Goal: Task Accomplishment & Management: Use online tool/utility

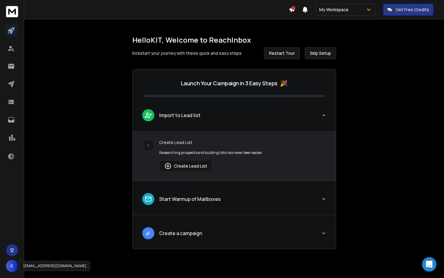
click at [16, 261] on button "K" at bounding box center [12, 266] width 12 height 12
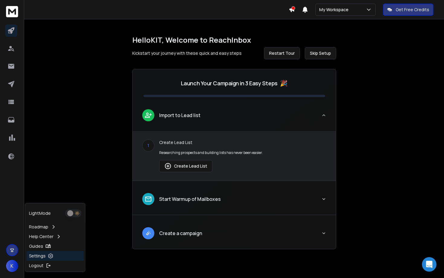
click at [47, 256] on div "Settings" at bounding box center [55, 256] width 57 height 10
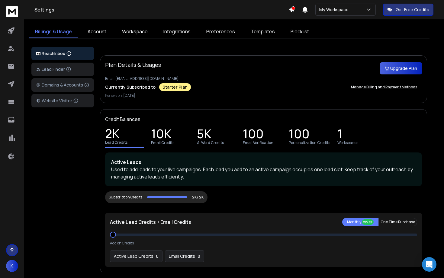
click at [377, 86] on p "Manage Billing and Payment Methods" at bounding box center [384, 87] width 66 height 5
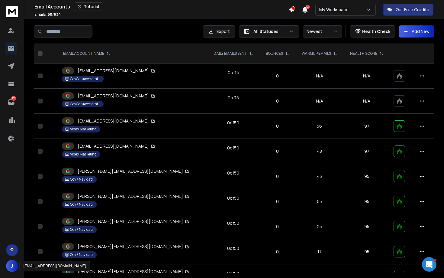
click at [8, 270] on span "J" at bounding box center [12, 266] width 12 height 12
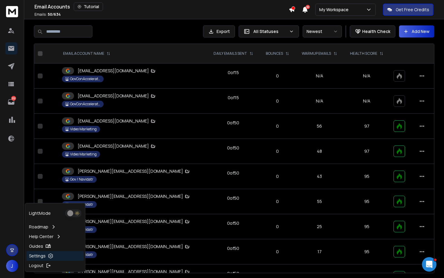
click at [38, 260] on div "Settings" at bounding box center [55, 256] width 57 height 10
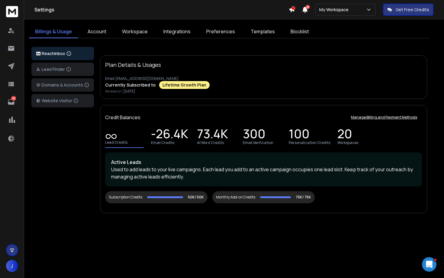
click at [168, 137] on p "-26.4K" at bounding box center [169, 135] width 37 height 8
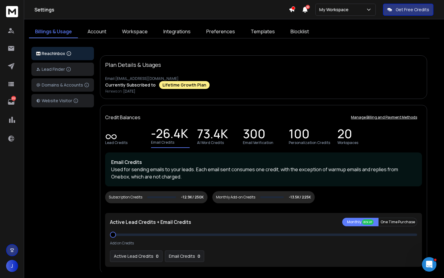
scroll to position [5, 0]
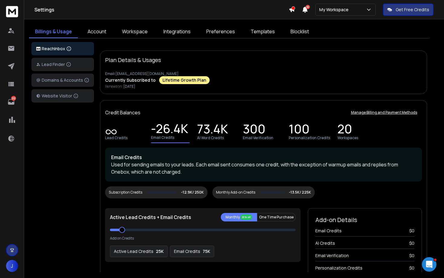
click at [119, 231] on span at bounding box center [122, 230] width 6 height 6
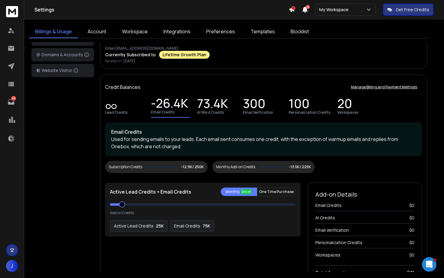
scroll to position [69, 0]
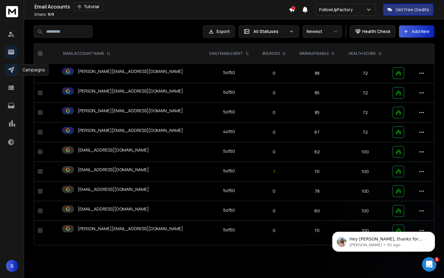
click at [8, 70] on icon at bounding box center [11, 69] width 7 height 7
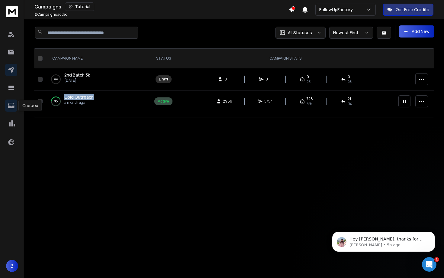
click at [11, 104] on icon at bounding box center [11, 105] width 7 height 7
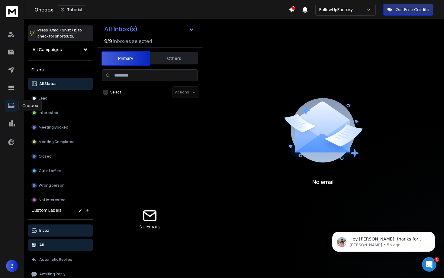
click at [50, 240] on button "All" at bounding box center [60, 245] width 65 height 12
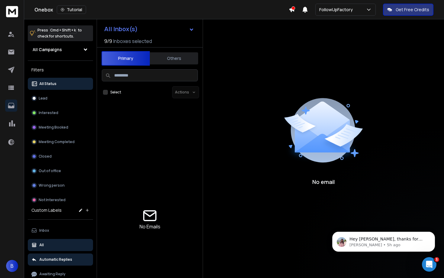
click at [52, 257] on p "Automatic Replies" at bounding box center [55, 259] width 33 height 5
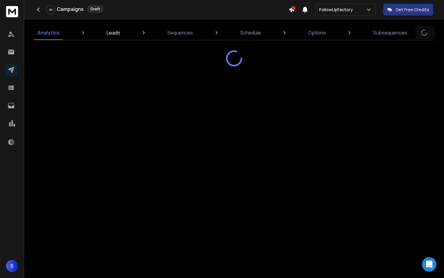
click at [114, 33] on p "Leads" at bounding box center [114, 32] width 14 height 7
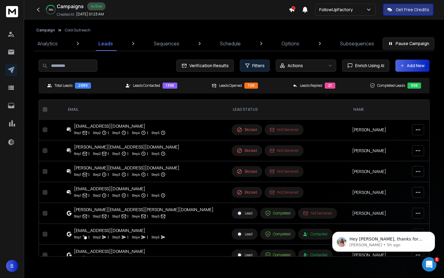
click at [264, 67] on span "Filters" at bounding box center [258, 66] width 12 height 6
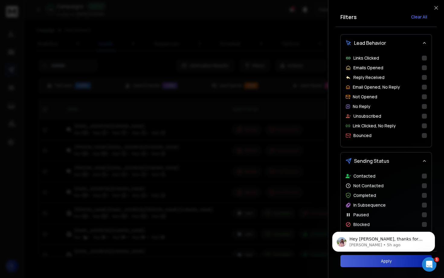
click at [373, 72] on div "Links Clicked Emails Opened Reply Received Email Opened, No Reply Not Opened No…" at bounding box center [386, 101] width 91 height 92
click at [373, 77] on p "Reply Received" at bounding box center [369, 77] width 31 height 6
click at [422, 77] on button "Reply Received" at bounding box center [424, 77] width 5 height 5
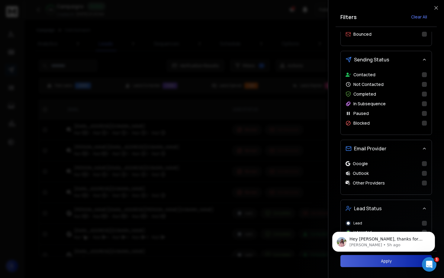
click at [364, 262] on button "Apply" at bounding box center [387, 261] width 92 height 12
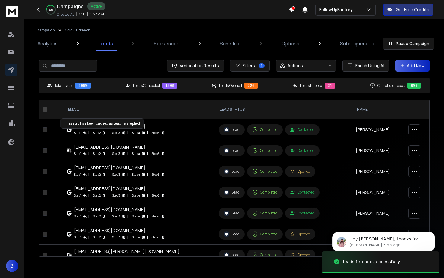
click at [149, 123] on td "joshjolley11@gmail.com Step 1 | Step 2 | Step 3 | Step 4 | Step 5" at bounding box center [139, 129] width 152 height 21
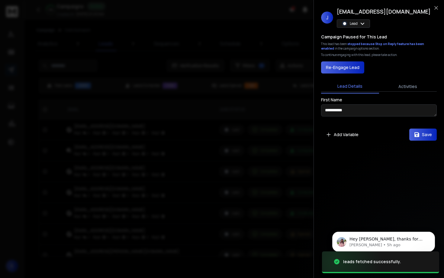
click at [412, 86] on button "Activities" at bounding box center [408, 86] width 58 height 13
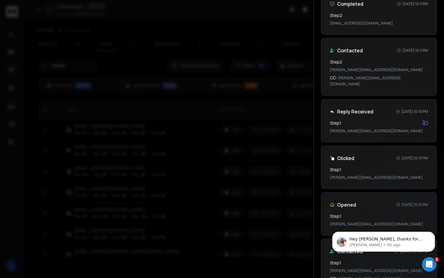
scroll to position [120, 0]
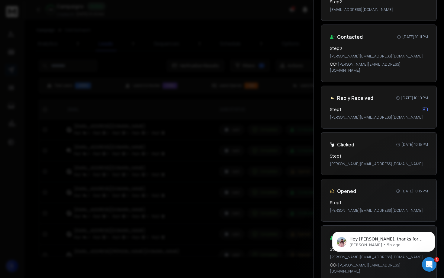
click at [350, 115] on p "wes@followupfactory.co" at bounding box center [379, 117] width 98 height 5
copy div "wes@followupfactory.co"
click at [425, 106] on icon at bounding box center [425, 108] width 5 height 5
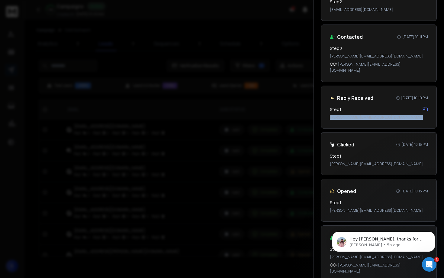
click at [376, 86] on div "Reply Received Sep 26, 2025, 10:10 PM Step 1 wes@followupfactory.co" at bounding box center [379, 107] width 116 height 43
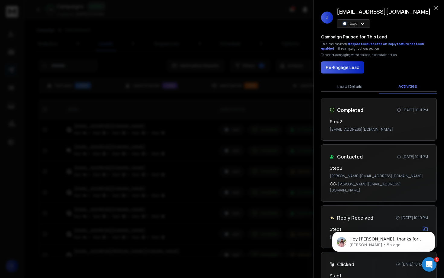
click at [363, 8] on h1 "joshjolley11@gmail.com" at bounding box center [384, 11] width 94 height 8
copy h1 "joshjolley11@gmail.com"
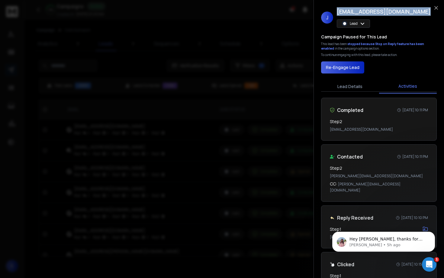
click at [398, 55] on p "To continue engaging with this lead, please take action." at bounding box center [359, 55] width 76 height 5
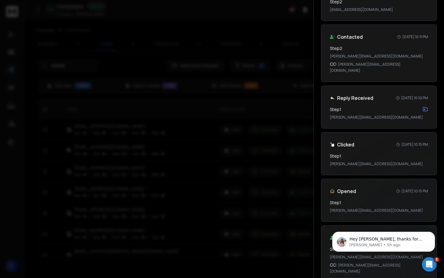
click at [370, 153] on div "Step 1" at bounding box center [379, 156] width 98 height 6
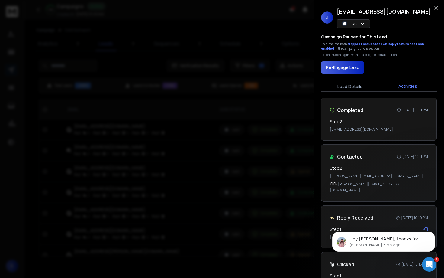
click at [264, 121] on div at bounding box center [222, 139] width 444 height 278
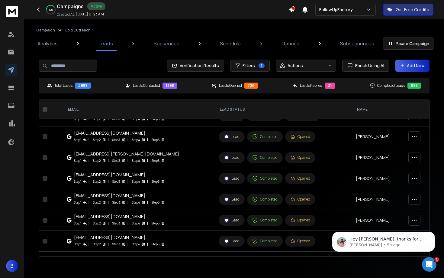
scroll to position [100, 0]
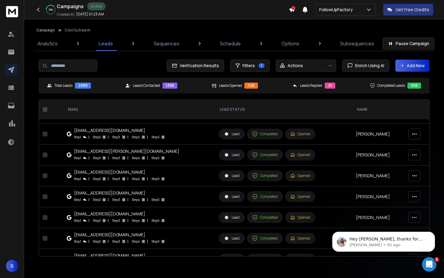
click at [139, 187] on td "shebasjohnson@gmail.com Step 1 | Step 2 | Step 3 | Step 4 | Step 5" at bounding box center [139, 196] width 152 height 21
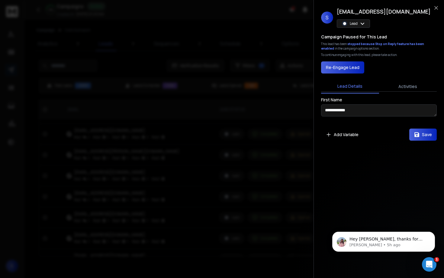
click at [228, 145] on div at bounding box center [222, 139] width 444 height 278
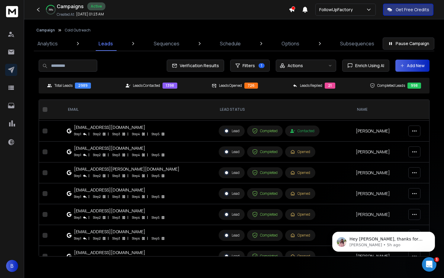
scroll to position [0, 0]
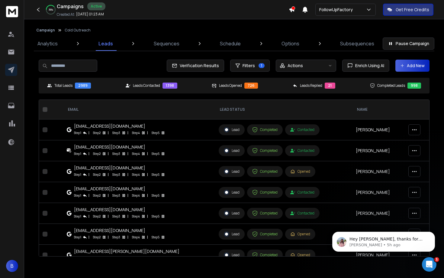
click at [178, 135] on div "joshjolley11@gmail.com Step 1 | Step 2 | Step 3 | Step 4 | Step 5" at bounding box center [139, 129] width 145 height 13
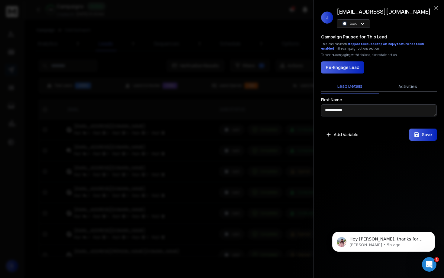
click at [403, 83] on button "Activities" at bounding box center [408, 86] width 58 height 13
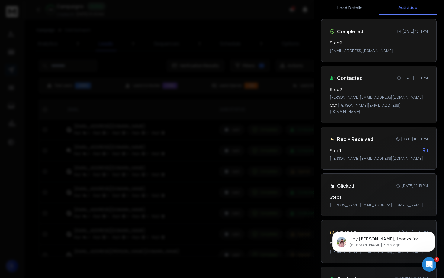
scroll to position [78, 0]
click at [166, 77] on div at bounding box center [222, 139] width 444 height 278
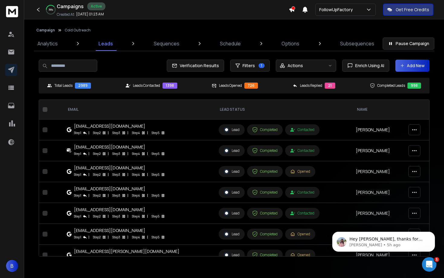
click at [72, 65] on input at bounding box center [68, 66] width 59 height 12
paste input "**********"
type input "**********"
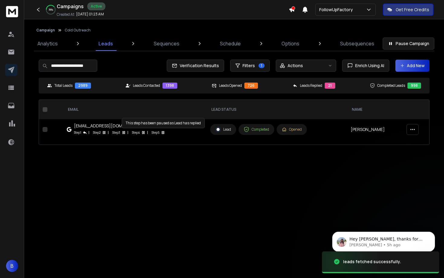
click at [160, 130] on p "Step 5" at bounding box center [156, 132] width 8 height 6
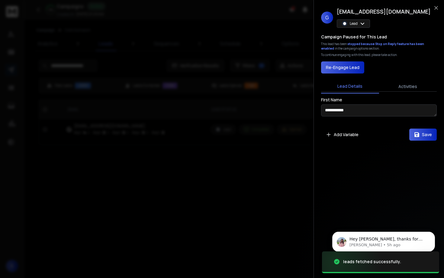
click at [398, 88] on button "Activities" at bounding box center [408, 86] width 58 height 13
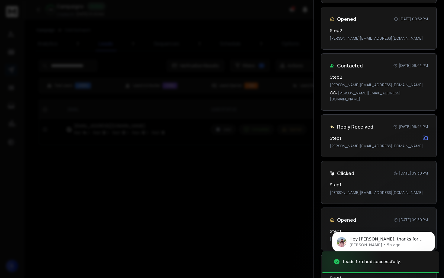
scroll to position [166, 0]
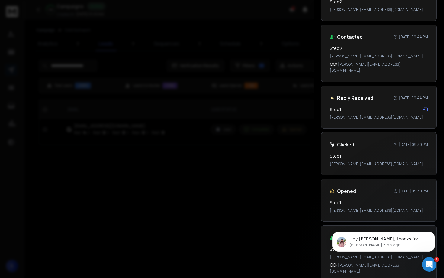
click at [360, 161] on p "wes@followupfactory.co" at bounding box center [379, 163] width 98 height 5
copy div "wes@followupfactory.co"
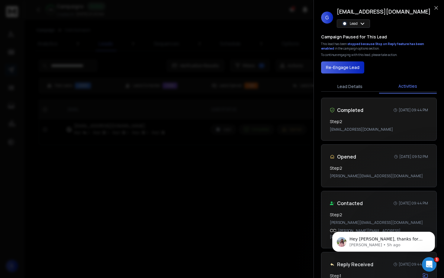
click at [364, 11] on h1 "griermonica@gmail.com" at bounding box center [384, 11] width 94 height 8
copy h1 "griermonica@gmail.com"
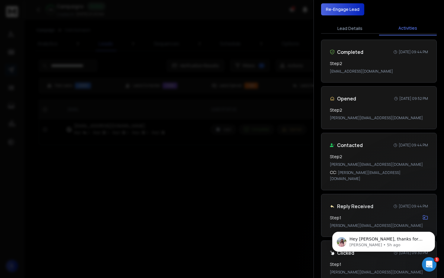
scroll to position [54, 0]
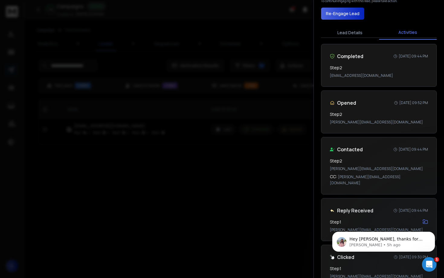
click at [201, 154] on div at bounding box center [222, 139] width 444 height 278
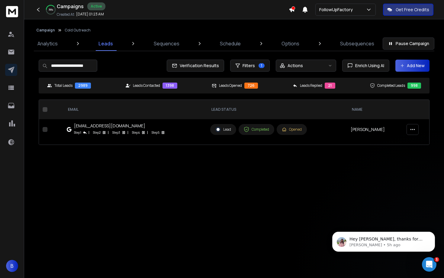
click at [82, 66] on input "**********" at bounding box center [68, 66] width 59 height 12
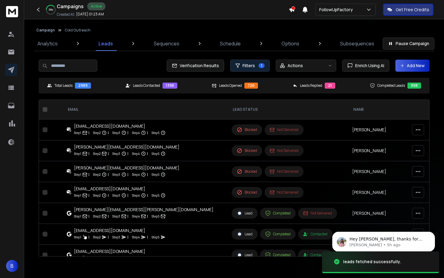
click at [260, 61] on button "Filters 1" at bounding box center [250, 66] width 40 height 12
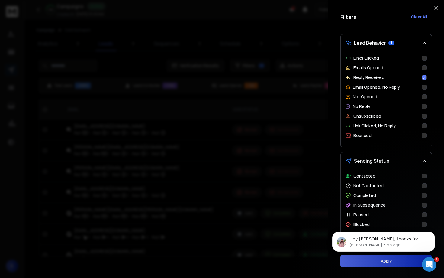
click at [356, 267] on button "Apply" at bounding box center [387, 261] width 92 height 12
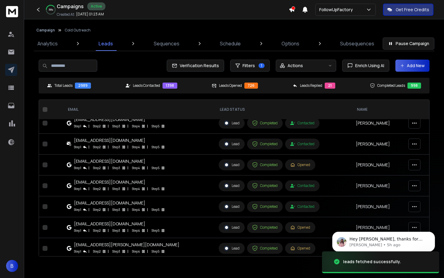
scroll to position [0, 0]
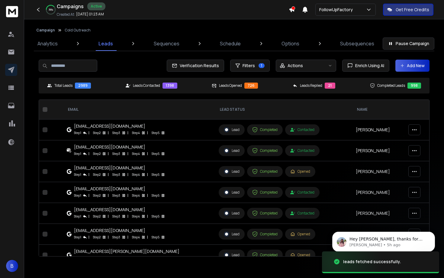
click at [183, 133] on div "joshjolley11@gmail.com Step 1 | Step 2 | Step 3 | Step 4 | Step 5" at bounding box center [139, 129] width 145 height 13
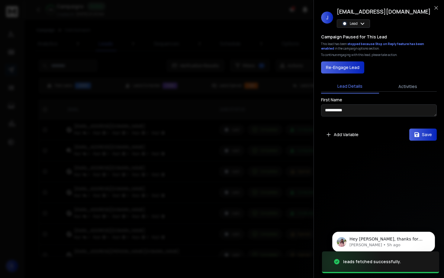
click at [396, 77] on div "**********" at bounding box center [379, 73] width 116 height 133
click at [401, 86] on button "Activities" at bounding box center [408, 86] width 58 height 13
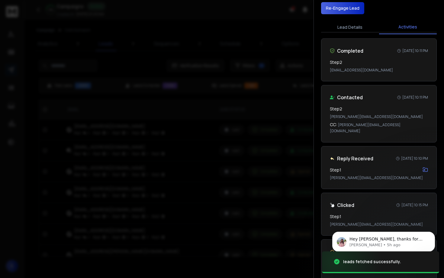
scroll to position [61, 0]
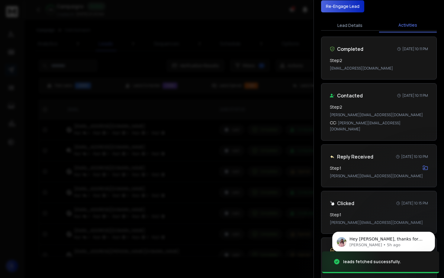
click at [237, 177] on div at bounding box center [222, 139] width 444 height 278
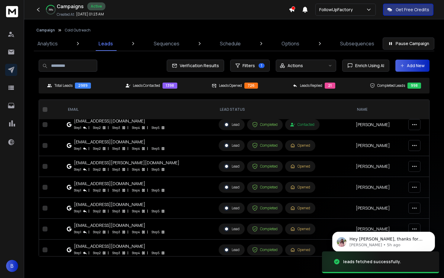
scroll to position [104, 0]
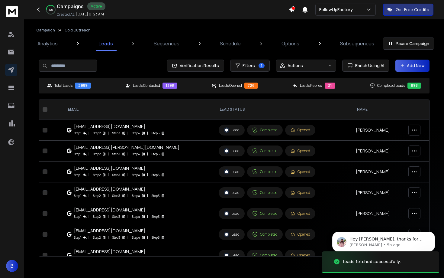
click at [215, 170] on td "Lead Completed Opened" at bounding box center [283, 171] width 137 height 21
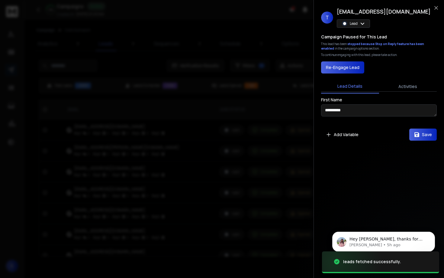
click at [413, 86] on button "Activities" at bounding box center [408, 86] width 58 height 13
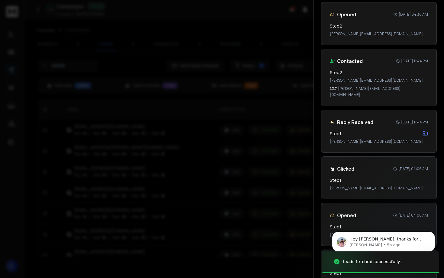
scroll to position [153, 0]
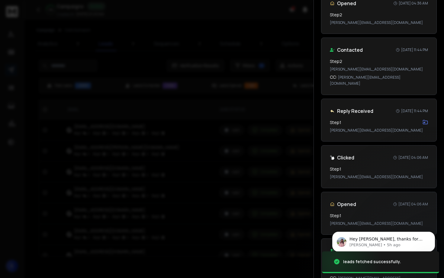
click at [254, 173] on div at bounding box center [222, 139] width 444 height 278
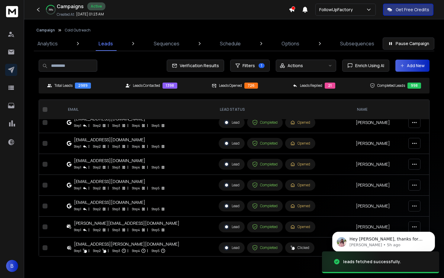
scroll to position [201, 0]
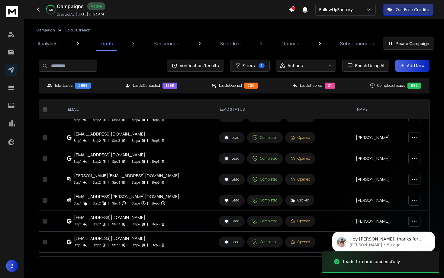
click at [215, 202] on td "Lead Completed Clicked" at bounding box center [283, 200] width 137 height 21
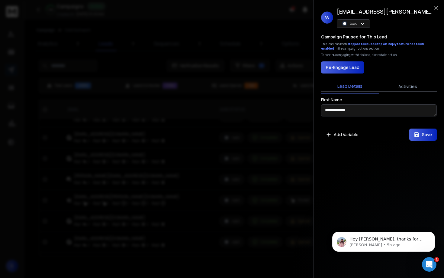
click at [410, 82] on button "Activities" at bounding box center [408, 86] width 58 height 13
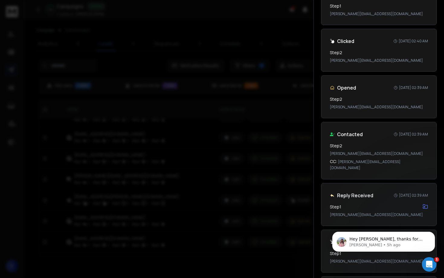
scroll to position [163, 0]
click at [235, 133] on div at bounding box center [222, 139] width 444 height 278
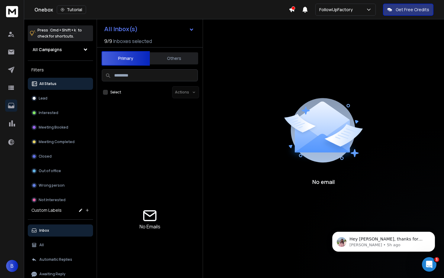
click at [123, 79] on input at bounding box center [150, 75] width 96 height 12
paste input "**********"
type input "**********"
